Goal: Obtain resource: Obtain resource

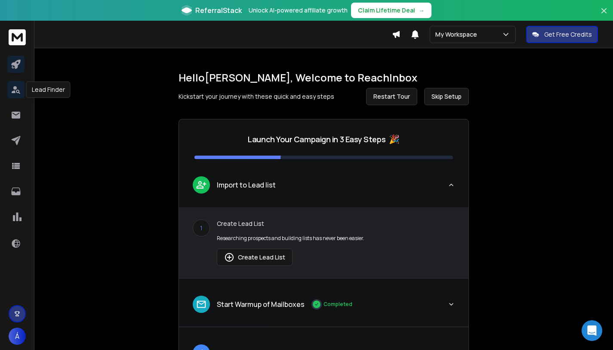
click at [17, 94] on icon at bounding box center [16, 89] width 10 height 10
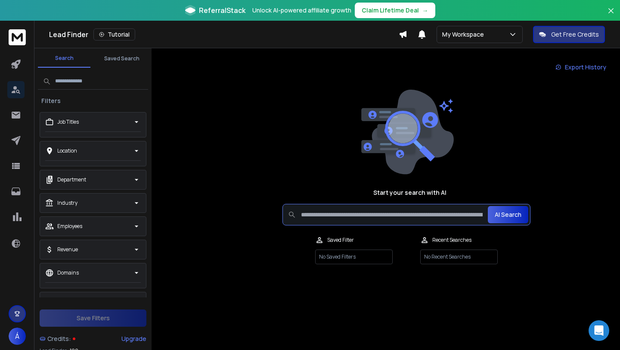
click at [94, 129] on div "Job Titles" at bounding box center [93, 124] width 107 height 25
click at [124, 119] on div "Job Titles" at bounding box center [93, 122] width 96 height 9
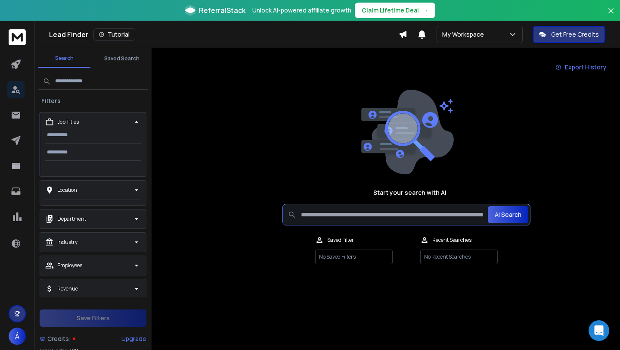
click at [96, 137] on input at bounding box center [93, 134] width 96 height 17
type input "**********"
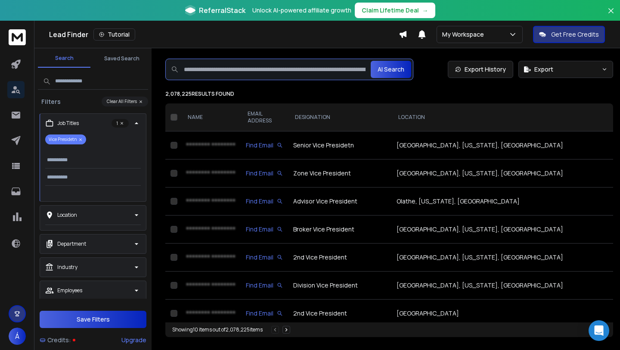
click at [85, 139] on p "Vice Presidetn" at bounding box center [65, 139] width 41 height 10
click at [83, 139] on p "Vice Presidetn" at bounding box center [65, 139] width 41 height 10
click at [80, 139] on icon at bounding box center [80, 139] width 4 height 4
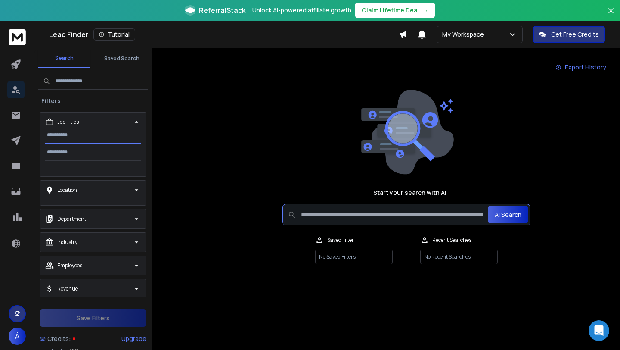
click at [80, 139] on input at bounding box center [93, 134] width 96 height 17
type input "**********"
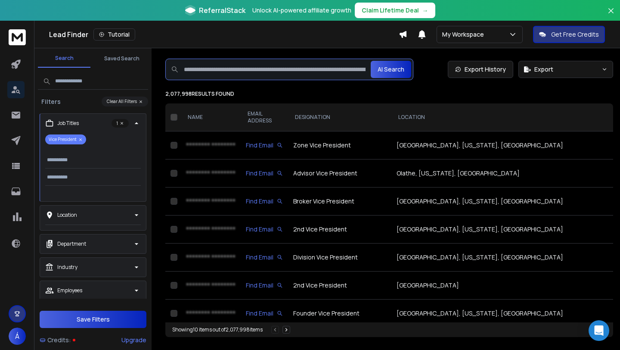
click at [65, 140] on p "Vice President" at bounding box center [65, 139] width 41 height 10
click at [81, 139] on icon at bounding box center [80, 139] width 4 height 4
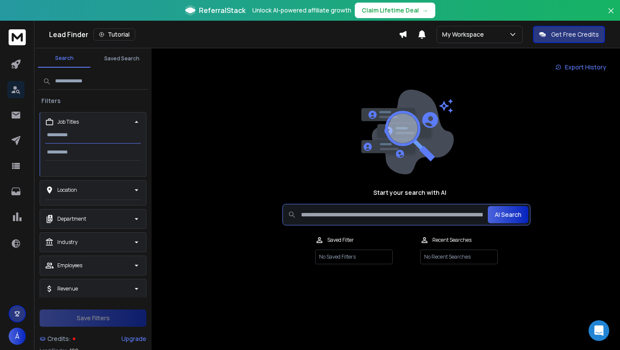
click at [68, 135] on input at bounding box center [93, 134] width 96 height 17
paste input "**********"
type input "**********"
click at [115, 138] on input "**********" at bounding box center [93, 134] width 96 height 17
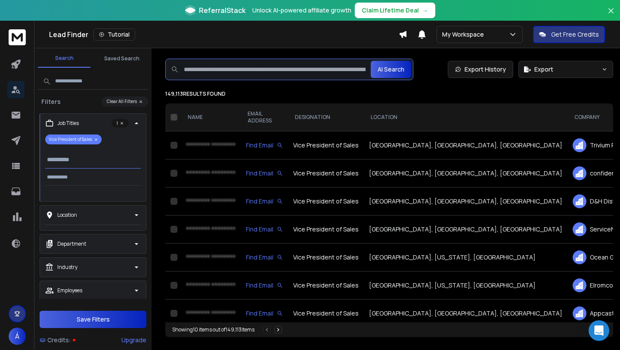
type input "**********"
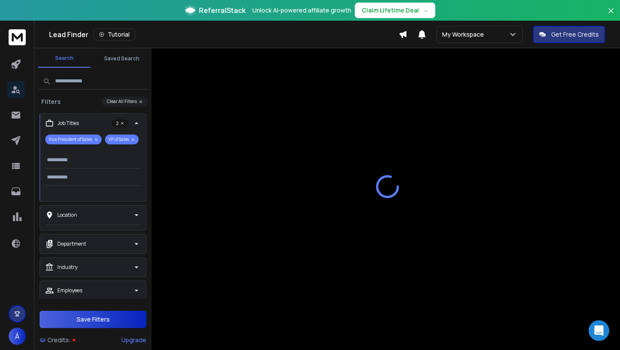
click at [83, 219] on div "Location" at bounding box center [93, 214] width 96 height 9
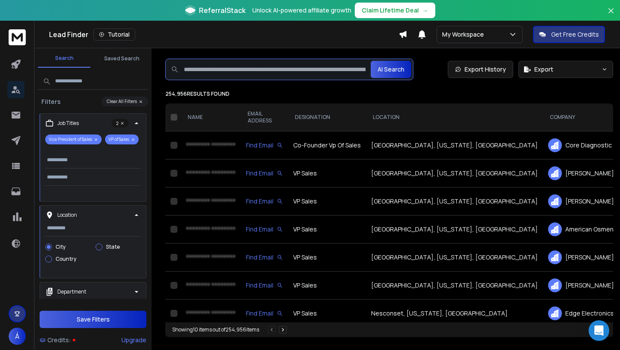
click at [54, 262] on div "Country" at bounding box center [67, 258] width 45 height 7
click at [47, 262] on button "Country" at bounding box center [48, 258] width 7 height 7
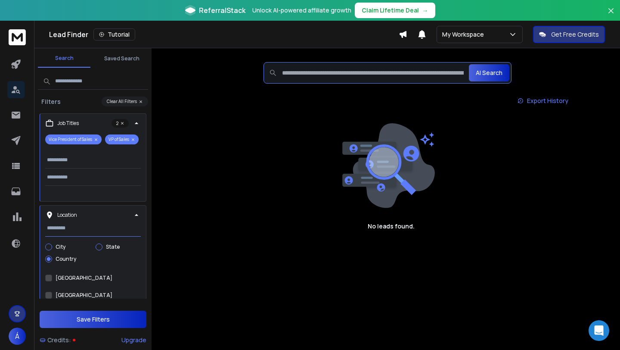
click at [60, 236] on input at bounding box center [93, 227] width 96 height 17
click at [48, 281] on States "[GEOGRAPHIC_DATA]" at bounding box center [48, 277] width 7 height 7
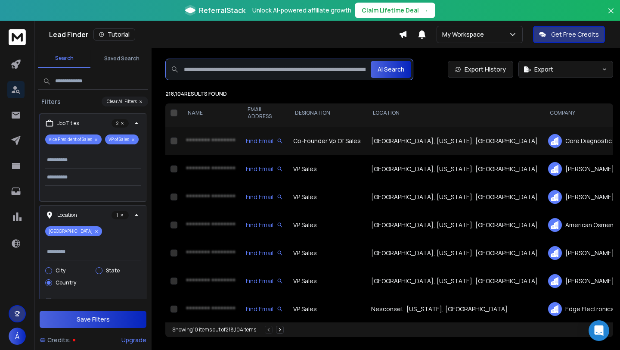
scroll to position [5, 0]
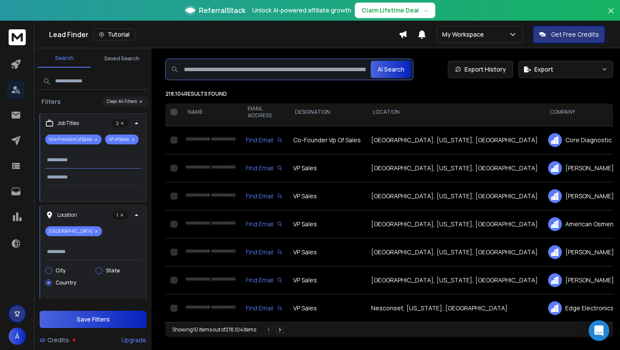
click at [60, 168] on input at bounding box center [93, 159] width 96 height 17
type input "**********"
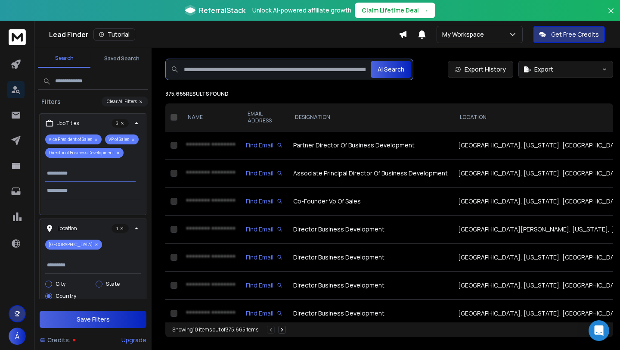
click at [78, 182] on input at bounding box center [90, 172] width 90 height 17
paste input "**********"
type input "**********"
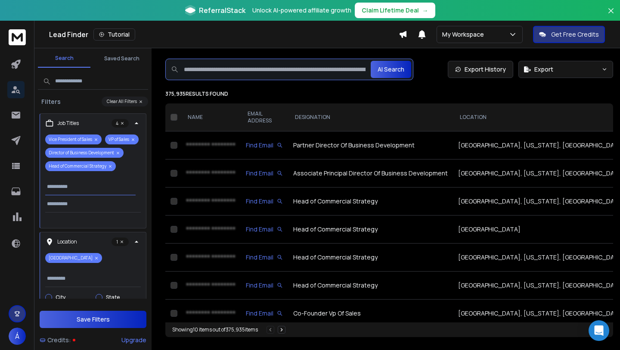
click at [86, 195] on input at bounding box center [90, 186] width 90 height 17
paste input "**********"
type input "**********"
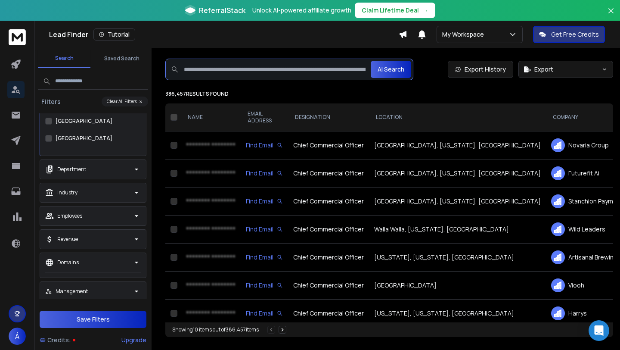
scroll to position [364, 0]
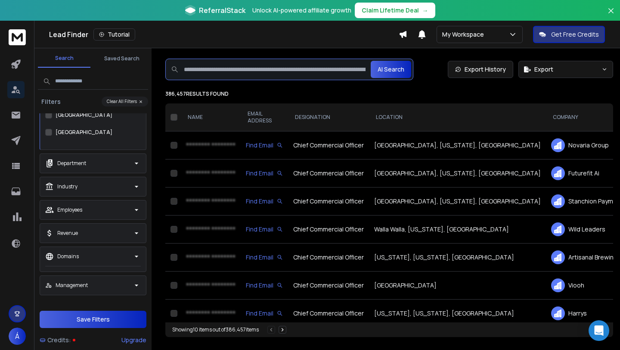
click at [109, 167] on div "Department" at bounding box center [93, 163] width 96 height 9
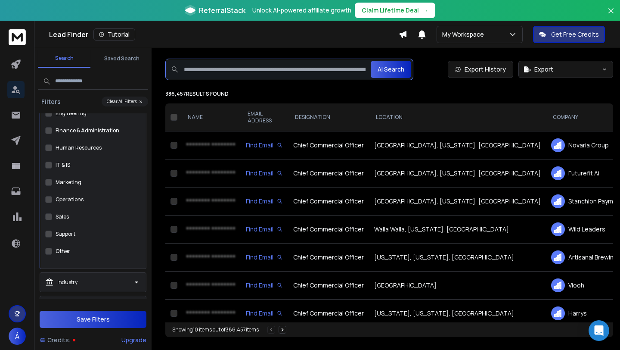
scroll to position [408, 0]
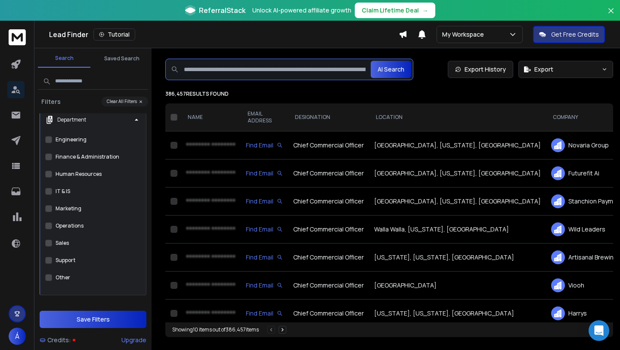
click at [50, 246] on button "Sales" at bounding box center [48, 242] width 7 height 7
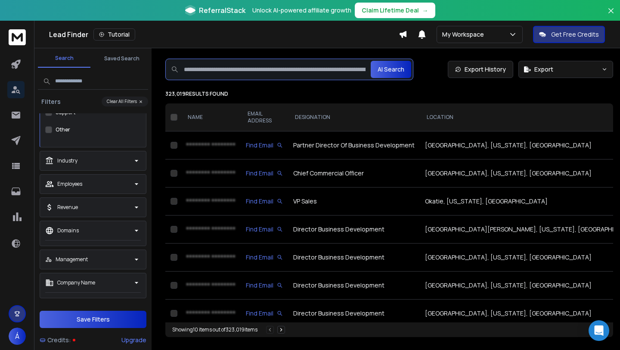
scroll to position [557, 0]
click at [94, 168] on div "Industry" at bounding box center [93, 159] width 107 height 20
click at [123, 163] on div "Industry" at bounding box center [93, 158] width 96 height 9
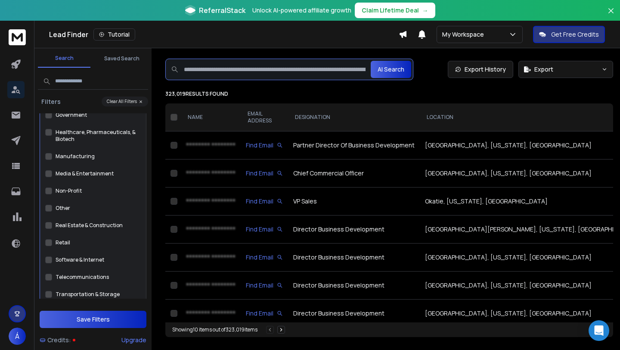
scroll to position [740, 0]
click at [45, 136] on Biotech "Healthcare, Pharmaceuticals, & Biotech" at bounding box center [48, 133] width 7 height 7
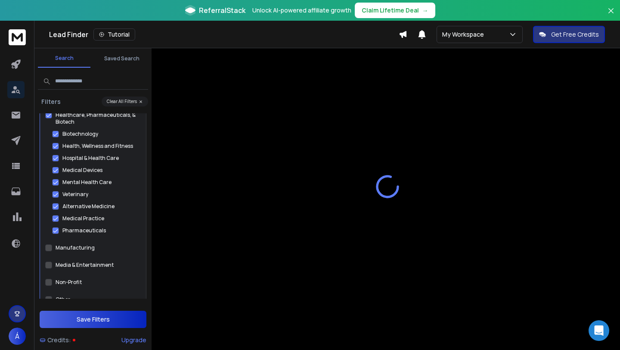
scroll to position [759, 0]
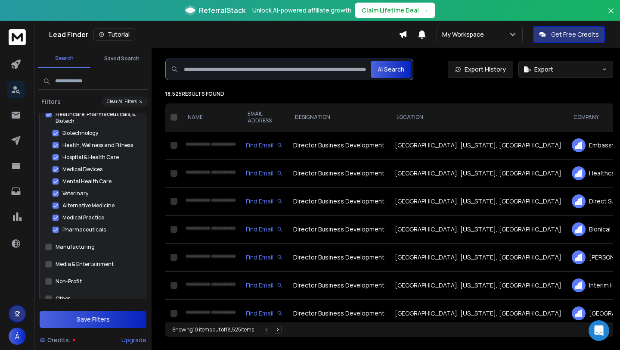
click at [56, 161] on Care "Hospital & Health Care" at bounding box center [55, 157] width 7 height 7
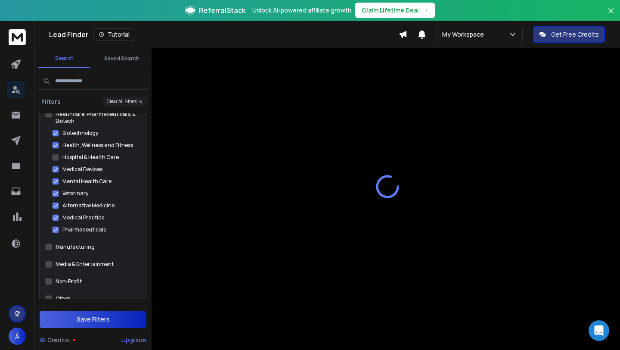
click at [56, 149] on Fitness "Health, Wellness and Fitness" at bounding box center [55, 145] width 7 height 7
click at [56, 142] on div "Healthcare, Pharmaceuticals, & Biotech Biotechnology Health, Wellness and Fitne…" at bounding box center [93, 171] width 96 height 133
click at [56, 136] on button "Biotechnology" at bounding box center [55, 133] width 7 height 7
click at [55, 185] on Care "Mental Health Care" at bounding box center [55, 181] width 7 height 7
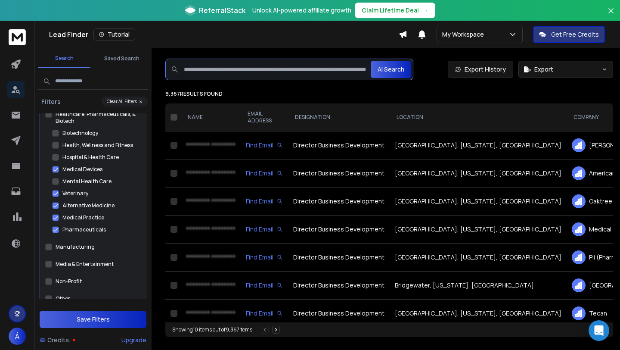
click at [55, 197] on button "Veterinary" at bounding box center [55, 193] width 7 height 7
click at [54, 209] on Medicine "Alternative Medicine" at bounding box center [55, 205] width 7 height 7
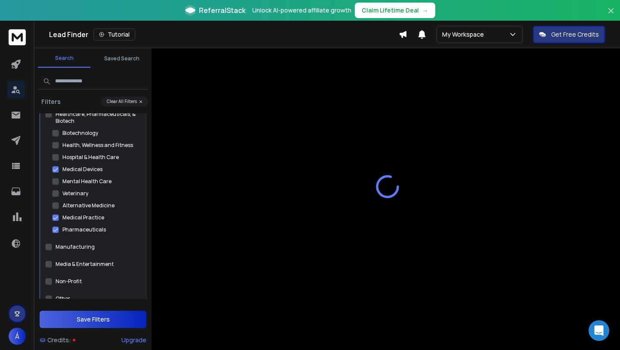
click at [54, 221] on Practice "Medical Practice" at bounding box center [55, 217] width 7 height 7
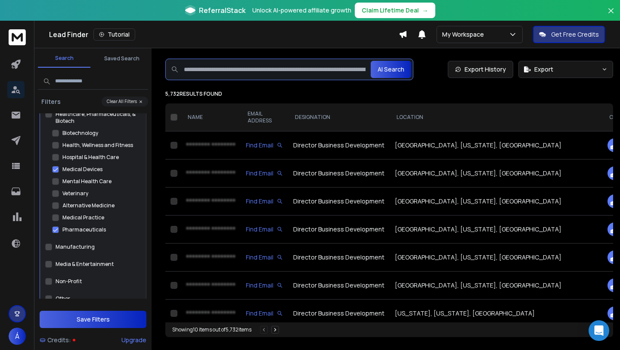
click at [59, 233] on button "Pharmaceuticals" at bounding box center [55, 229] width 7 height 7
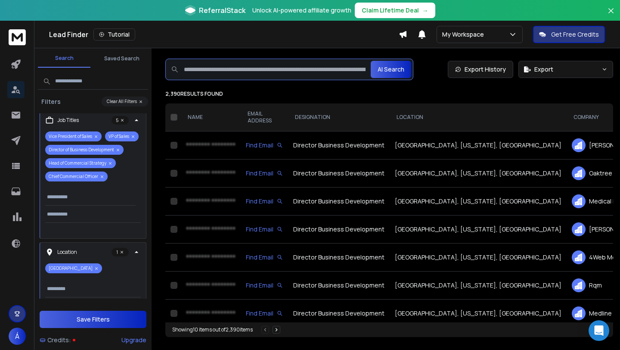
scroll to position [0, 0]
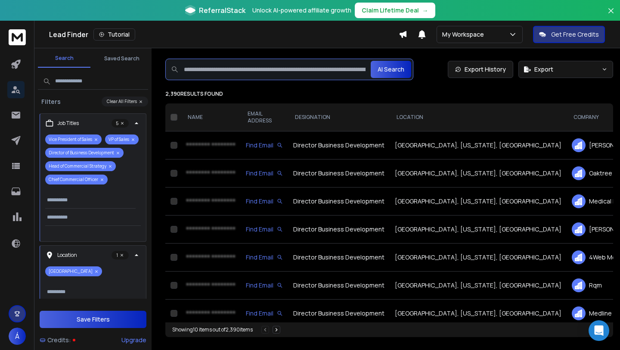
click at [132, 121] on icon at bounding box center [136, 123] width 9 height 9
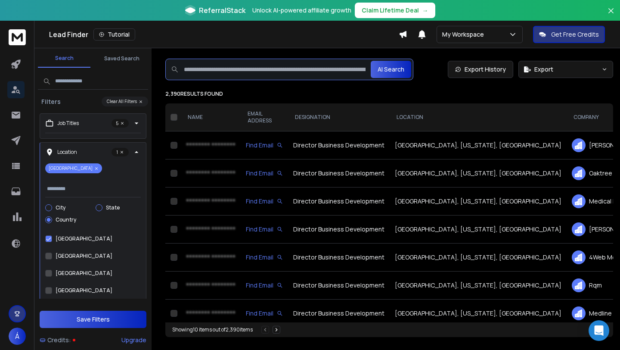
click at [132, 150] on icon at bounding box center [136, 152] width 9 height 9
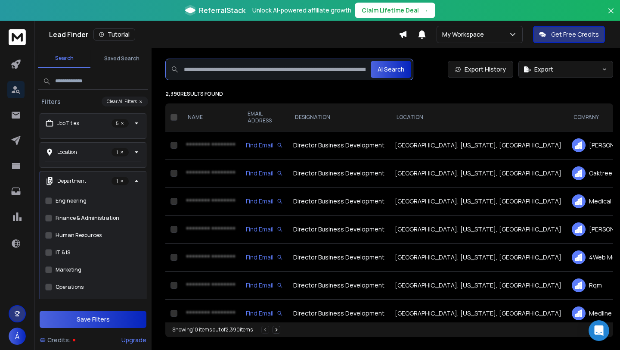
click at [132, 180] on icon at bounding box center [136, 180] width 9 height 9
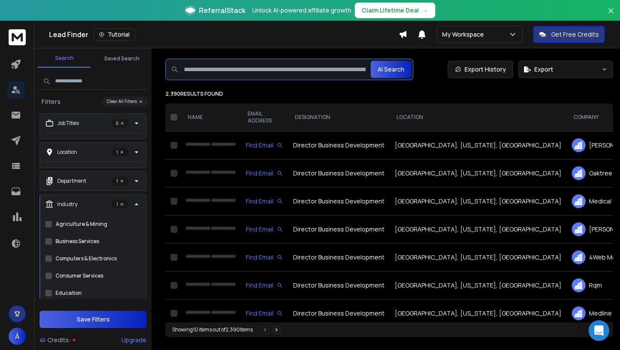
click at [133, 205] on icon at bounding box center [136, 204] width 9 height 9
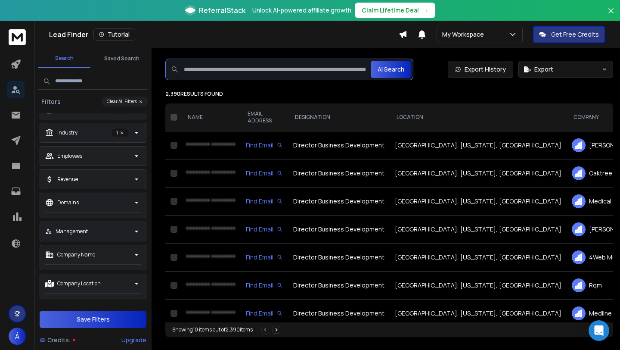
scroll to position [11, 0]
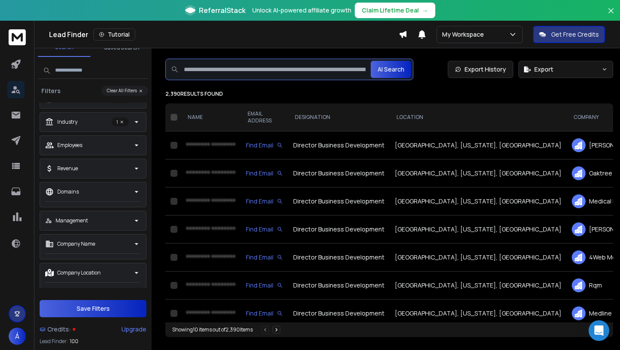
click at [254, 71] on textarea at bounding box center [275, 69] width 182 height 17
type textarea "**********"
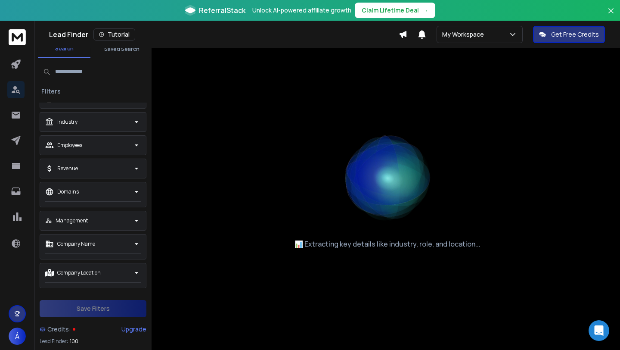
click at [87, 118] on div "Industry" at bounding box center [93, 122] width 96 height 9
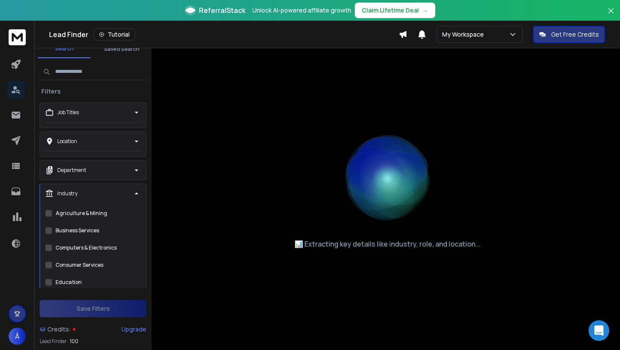
scroll to position [7, 0]
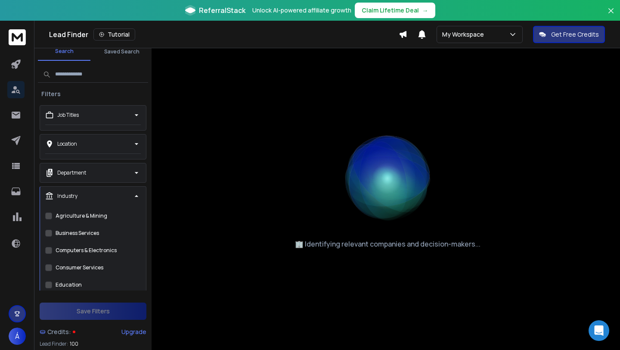
click at [115, 118] on div "Job Titles" at bounding box center [93, 115] width 96 height 9
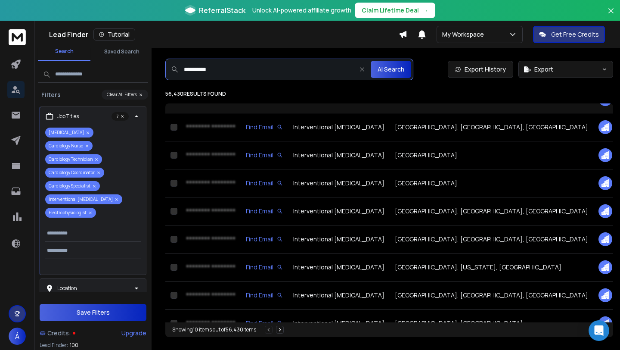
scroll to position [93, 0]
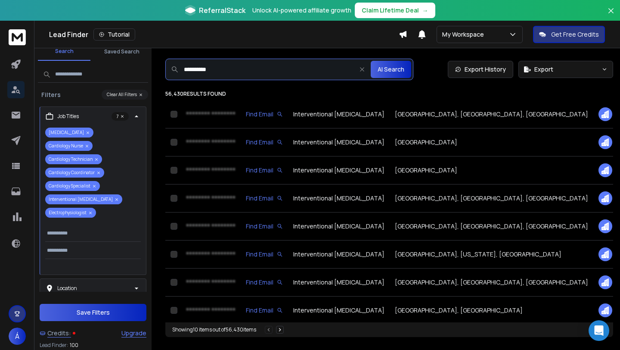
click at [123, 330] on div "Upgrade" at bounding box center [133, 332] width 25 height 9
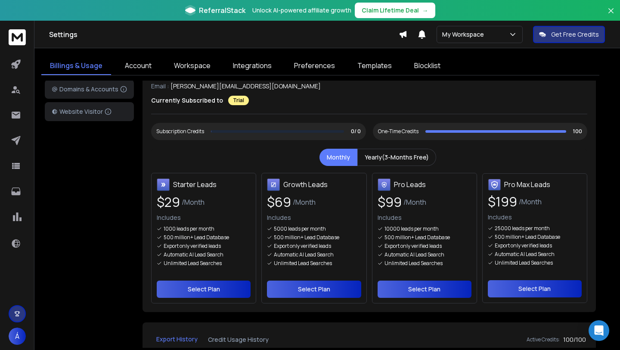
scroll to position [54, 0]
